Goal: Communication & Community: Answer question/provide support

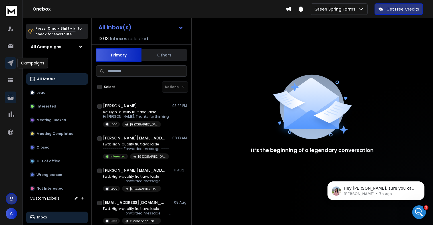
click at [10, 61] on icon at bounding box center [10, 63] width 6 height 6
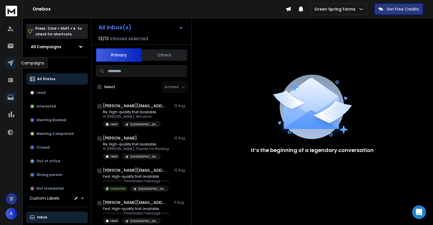
click at [10, 62] on icon at bounding box center [10, 63] width 6 height 6
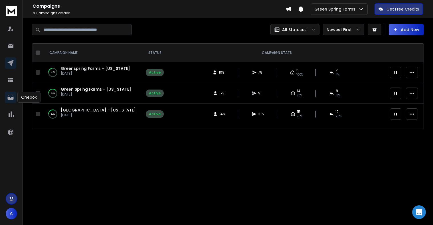
click at [8, 97] on icon at bounding box center [10, 97] width 6 height 5
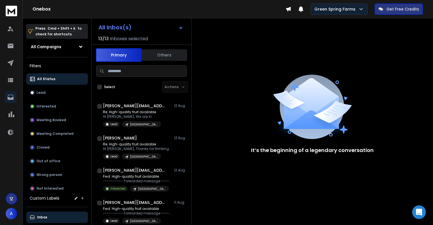
click at [348, 10] on p "Green Spring Farms" at bounding box center [336, 9] width 43 height 6
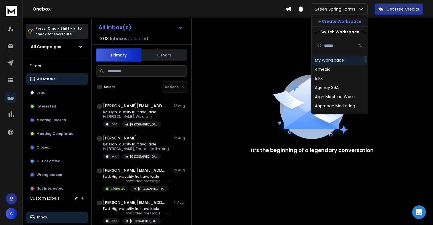
click at [335, 59] on div "My Workspace" at bounding box center [329, 60] width 29 height 6
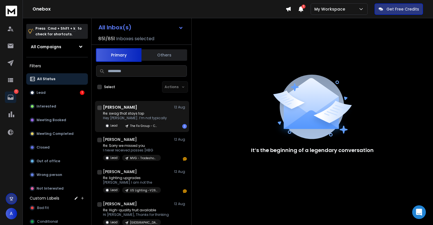
scroll to position [94, 0]
click at [153, 120] on p "Hey [PERSON_NAME]. I’m not typically" at bounding box center [135, 119] width 64 height 5
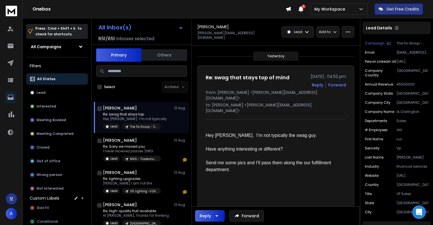
click at [153, 120] on p "Hey [PERSON_NAME]. I’m not typically" at bounding box center [135, 119] width 64 height 5
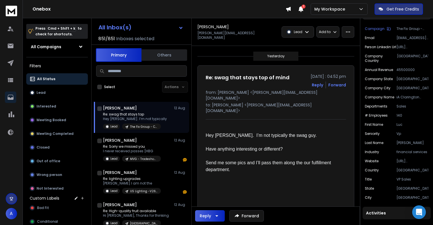
scroll to position [22, 0]
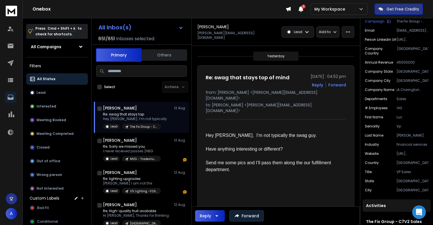
click at [254, 215] on button "Forward" at bounding box center [247, 215] width 35 height 11
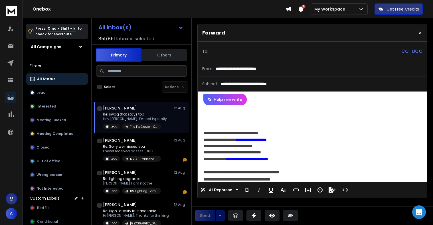
click at [232, 51] on input at bounding box center [231, 51] width 40 height 10
type input "**********"
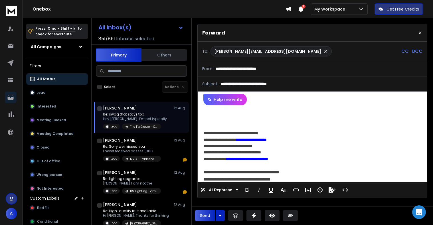
click at [202, 218] on button "Send" at bounding box center [205, 215] width 20 height 11
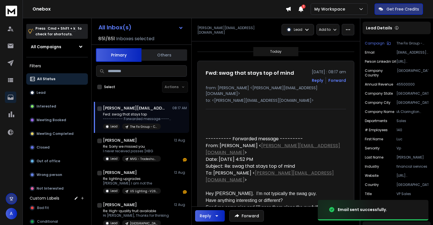
click at [310, 26] on div "Lead" at bounding box center [298, 29] width 32 height 11
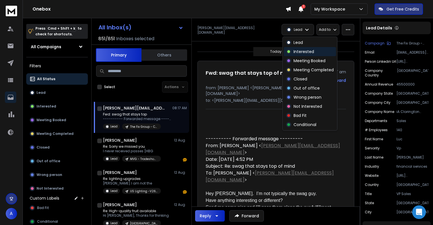
click at [298, 50] on p "Interested" at bounding box center [304, 52] width 21 height 6
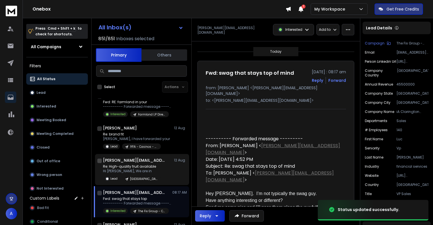
scroll to position [9, 0]
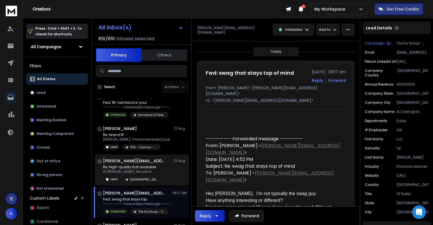
click at [149, 168] on p "Re: High-quality fruit available" at bounding box center [132, 167] width 58 height 5
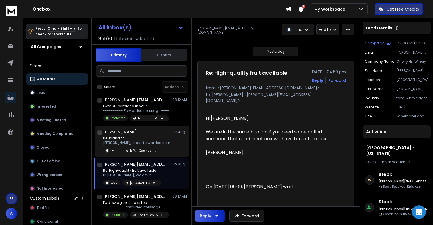
scroll to position [0, 0]
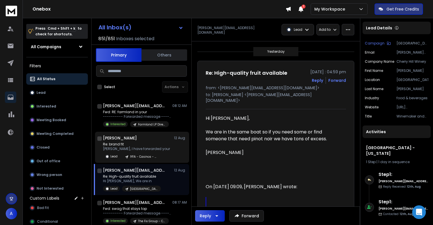
click at [154, 144] on p "Re: brand fit" at bounding box center [136, 144] width 67 height 5
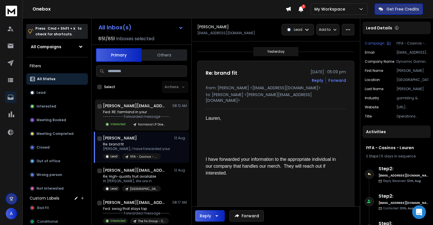
click at [151, 110] on p "Fwd: RE: farmland in your" at bounding box center [137, 112] width 69 height 5
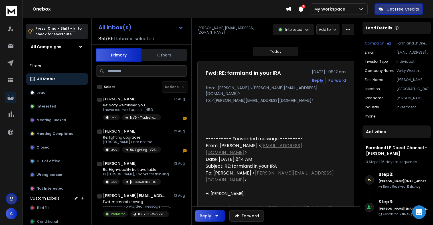
scroll to position [141, 0]
